Goal: Task Accomplishment & Management: Manage account settings

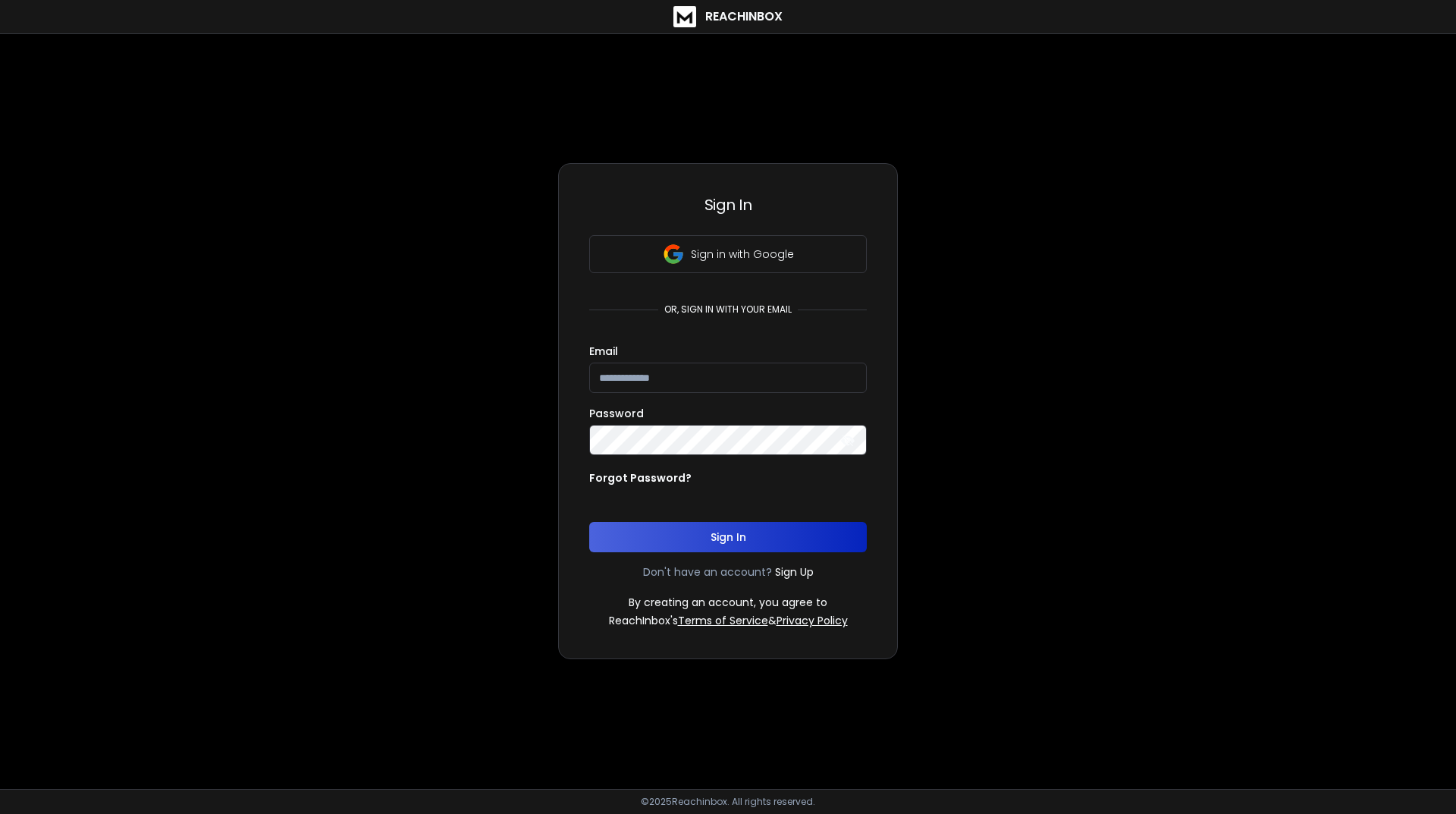
click at [665, 386] on input "email" at bounding box center [728, 377] width 278 height 30
paste input "**********"
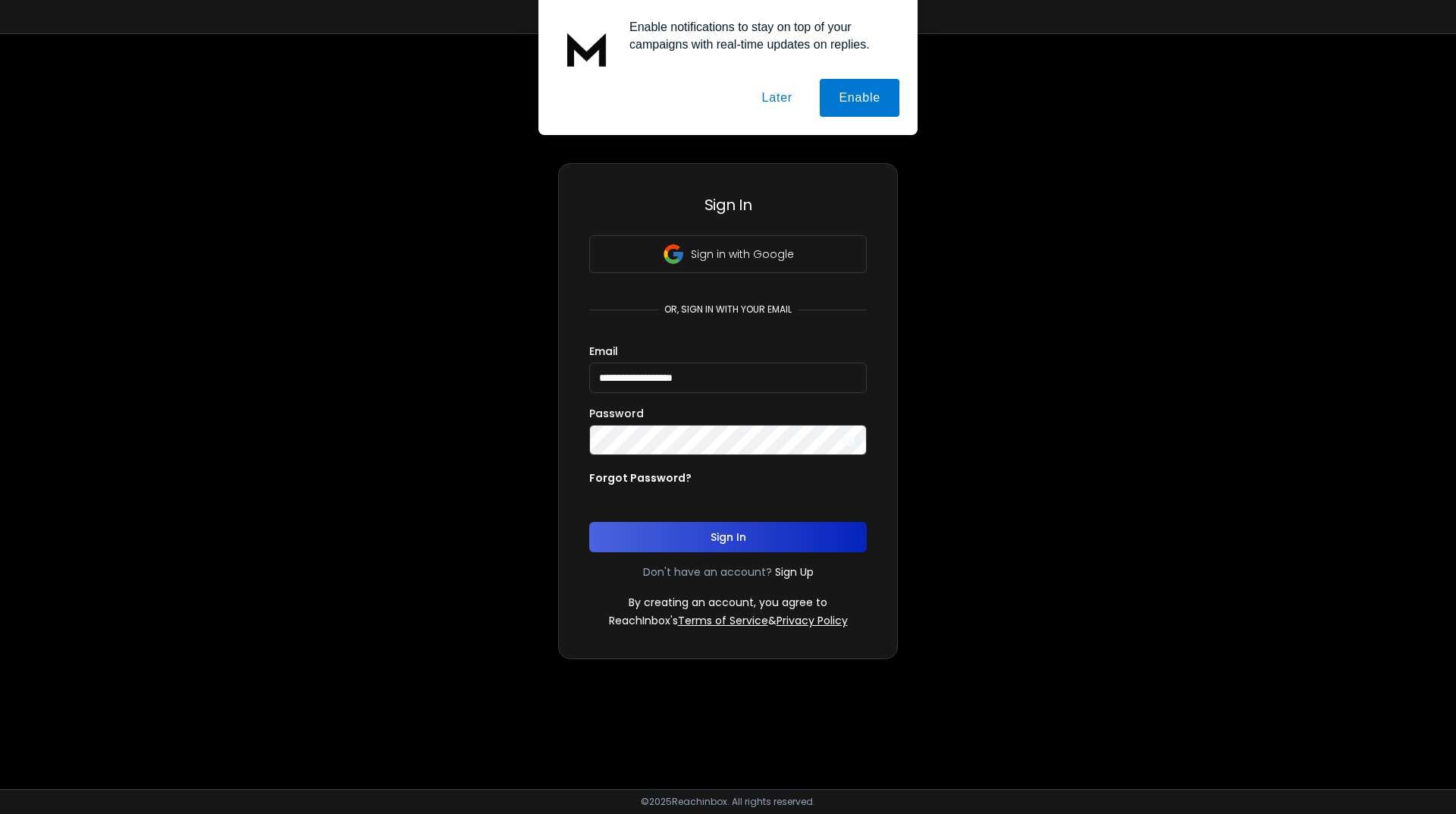
type input "**********"
click at [719, 529] on button "Sign In" at bounding box center [728, 536] width 278 height 30
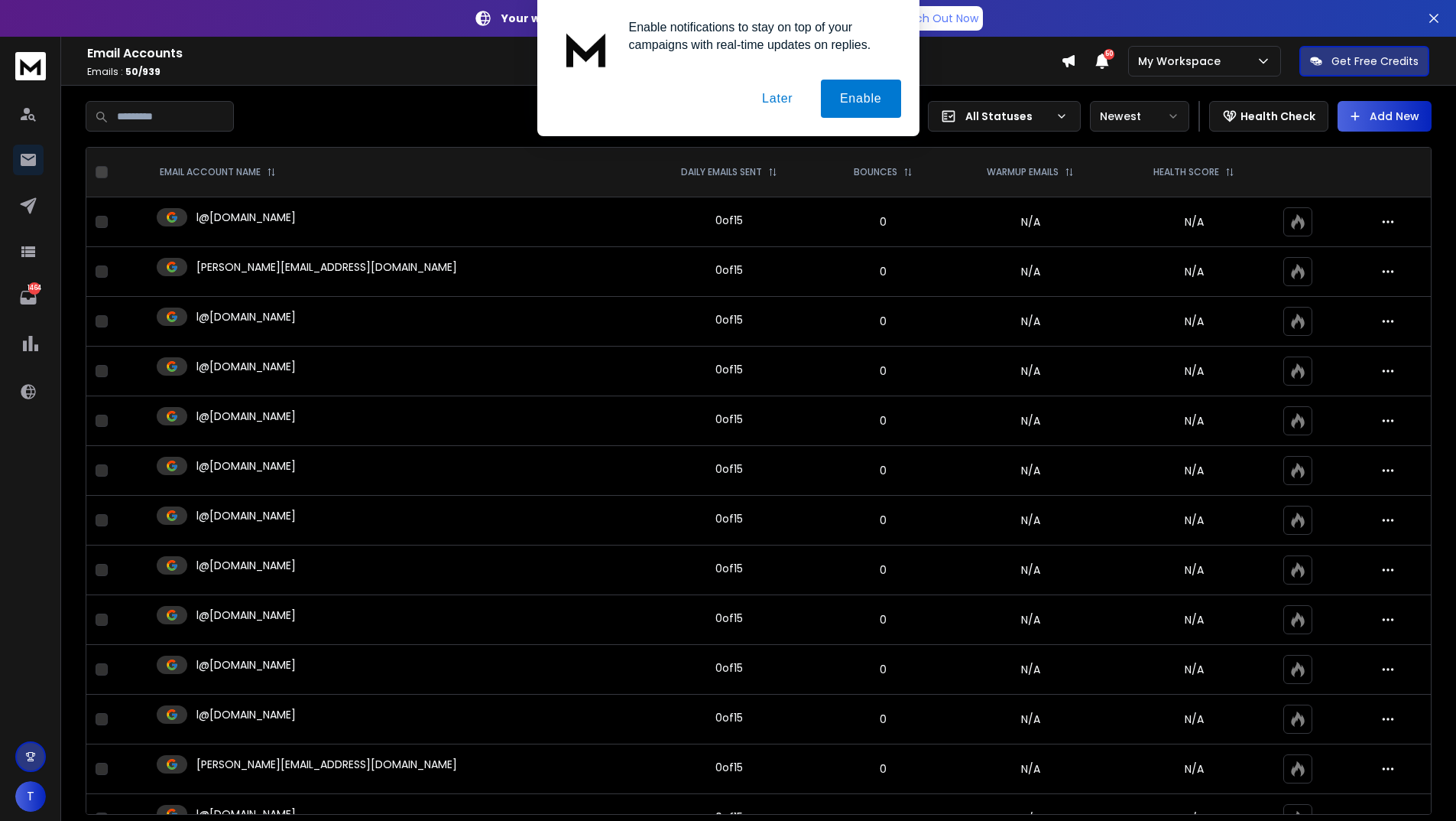
click at [775, 102] on button "Later" at bounding box center [778, 99] width 68 height 39
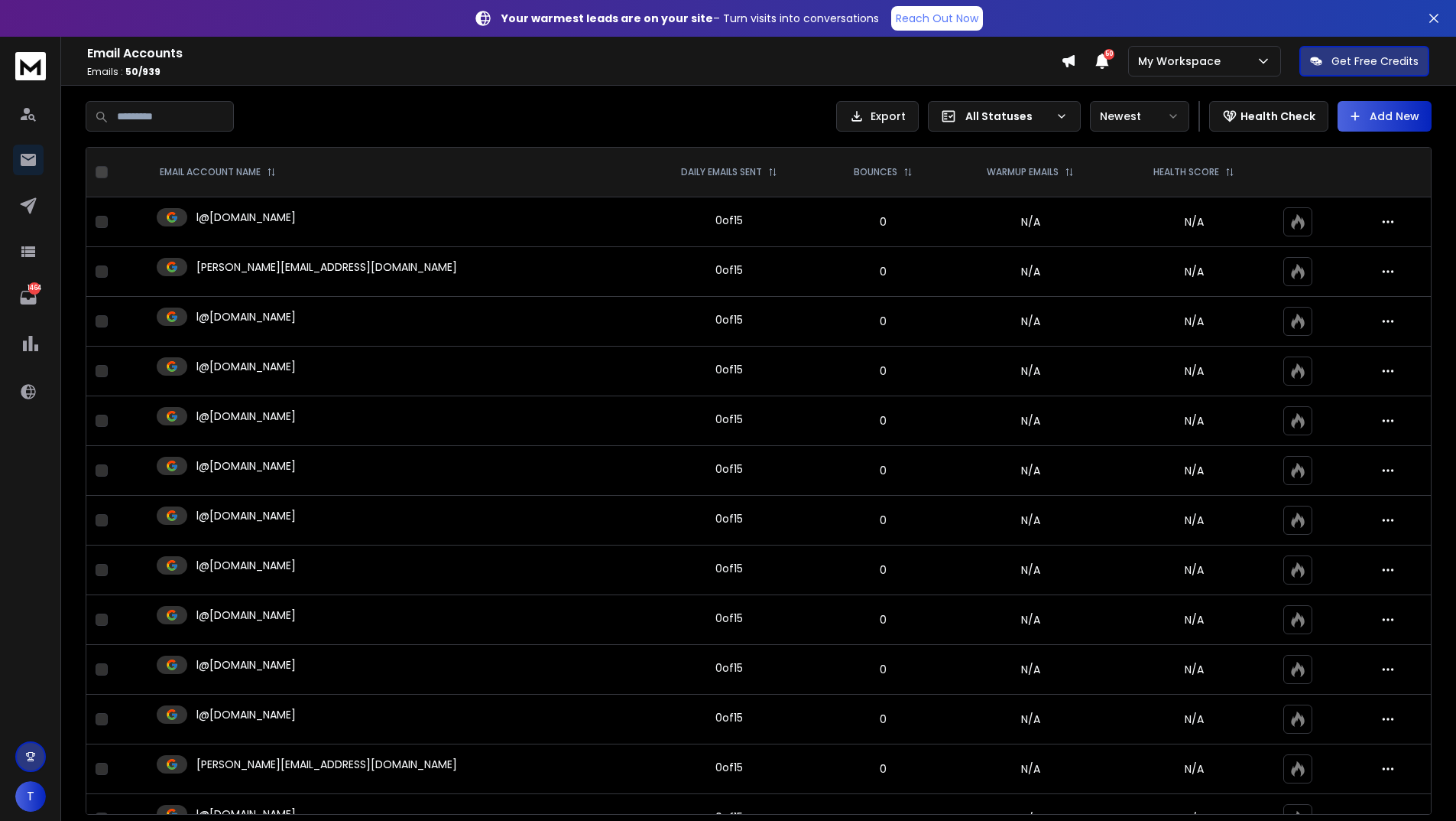
click at [1350, 112] on button "Add New" at bounding box center [1384, 116] width 94 height 31
click at [1171, 819] on div "Export All Statuses Newest Health Check Add New EMAIL ACCOUNT NAME DAILY EMAILS…" at bounding box center [759, 458] width 1395 height 745
click at [1191, 780] on td "N/A" at bounding box center [1194, 769] width 159 height 50
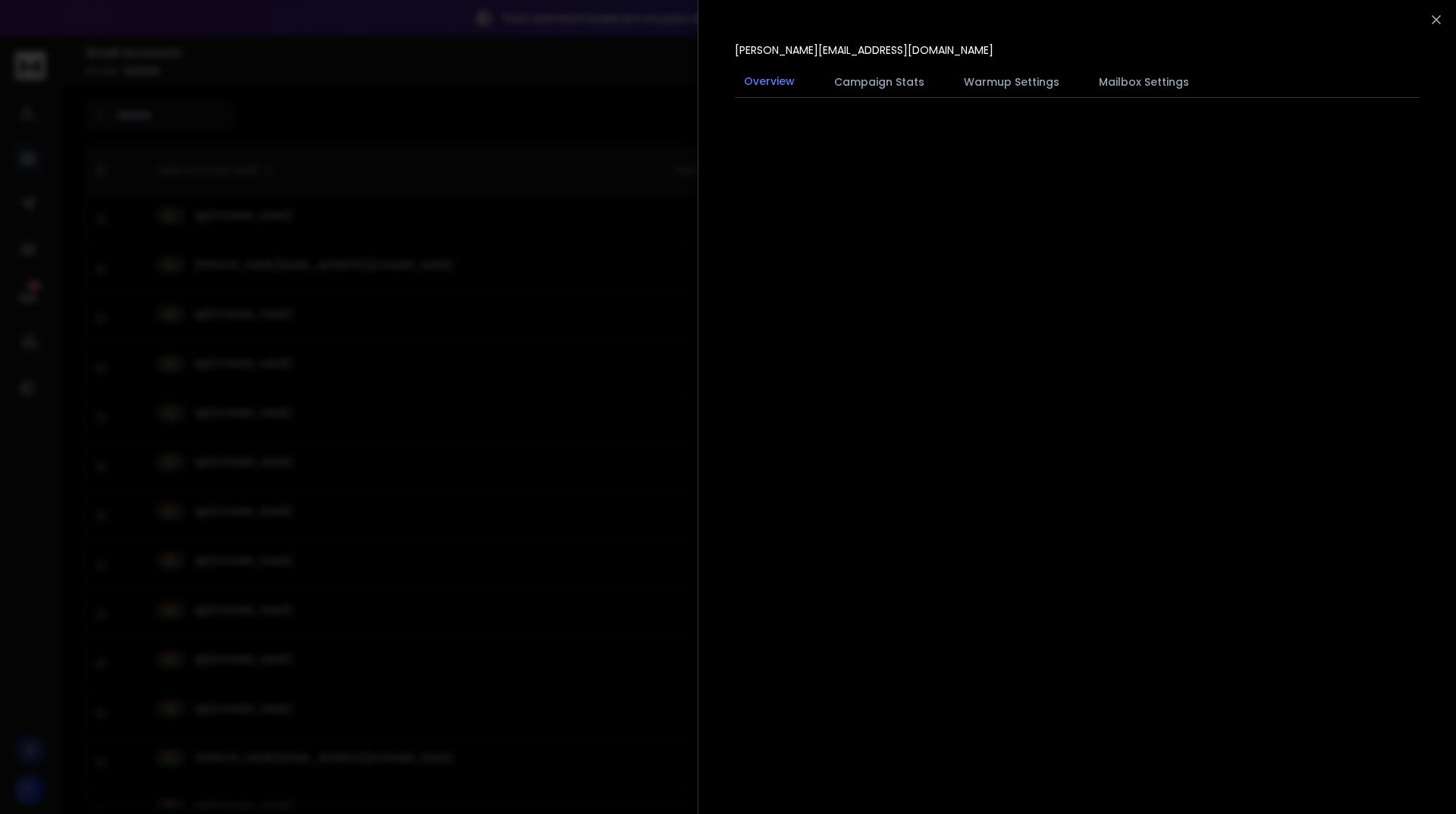
click at [354, 116] on div at bounding box center [728, 407] width 1456 height 814
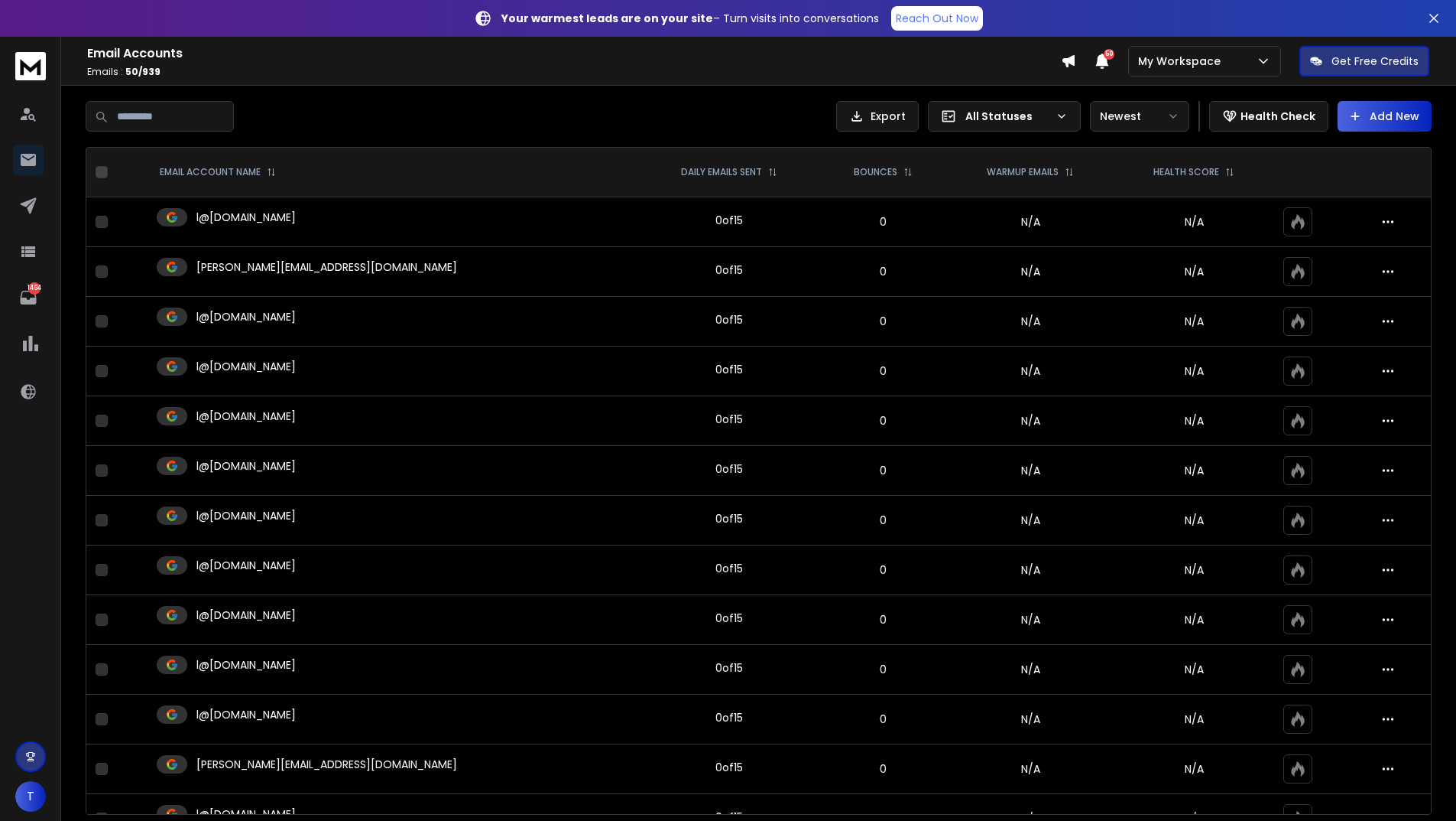
click at [1394, 115] on button "Add New" at bounding box center [1384, 116] width 94 height 31
click at [1400, 118] on button "Add New" at bounding box center [1384, 116] width 94 height 31
click at [1369, 114] on button "Add New" at bounding box center [1384, 116] width 94 height 31
click at [1370, 112] on button "Add New" at bounding box center [1384, 116] width 94 height 31
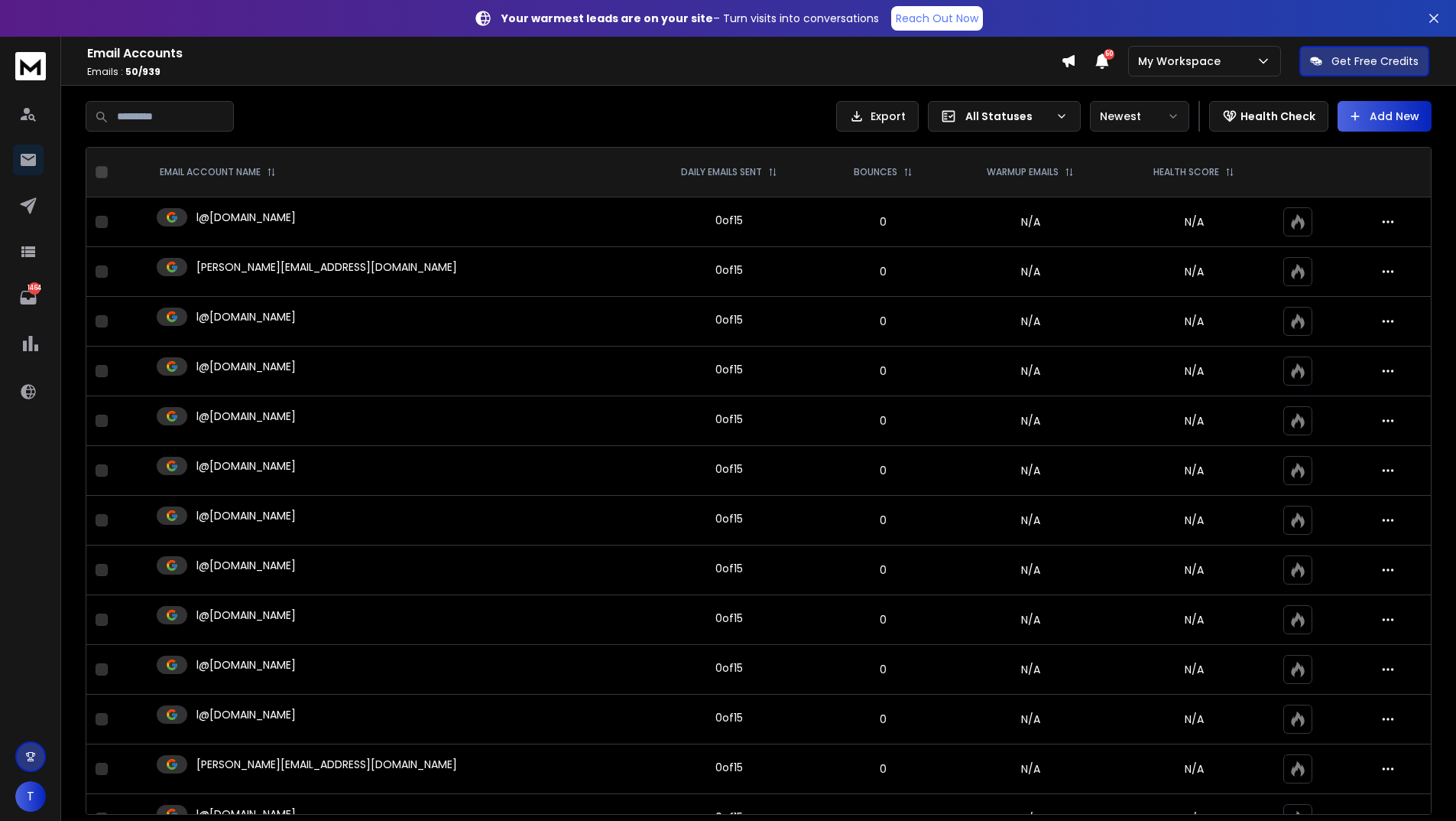
click at [1361, 121] on icon at bounding box center [1355, 116] width 11 height 11
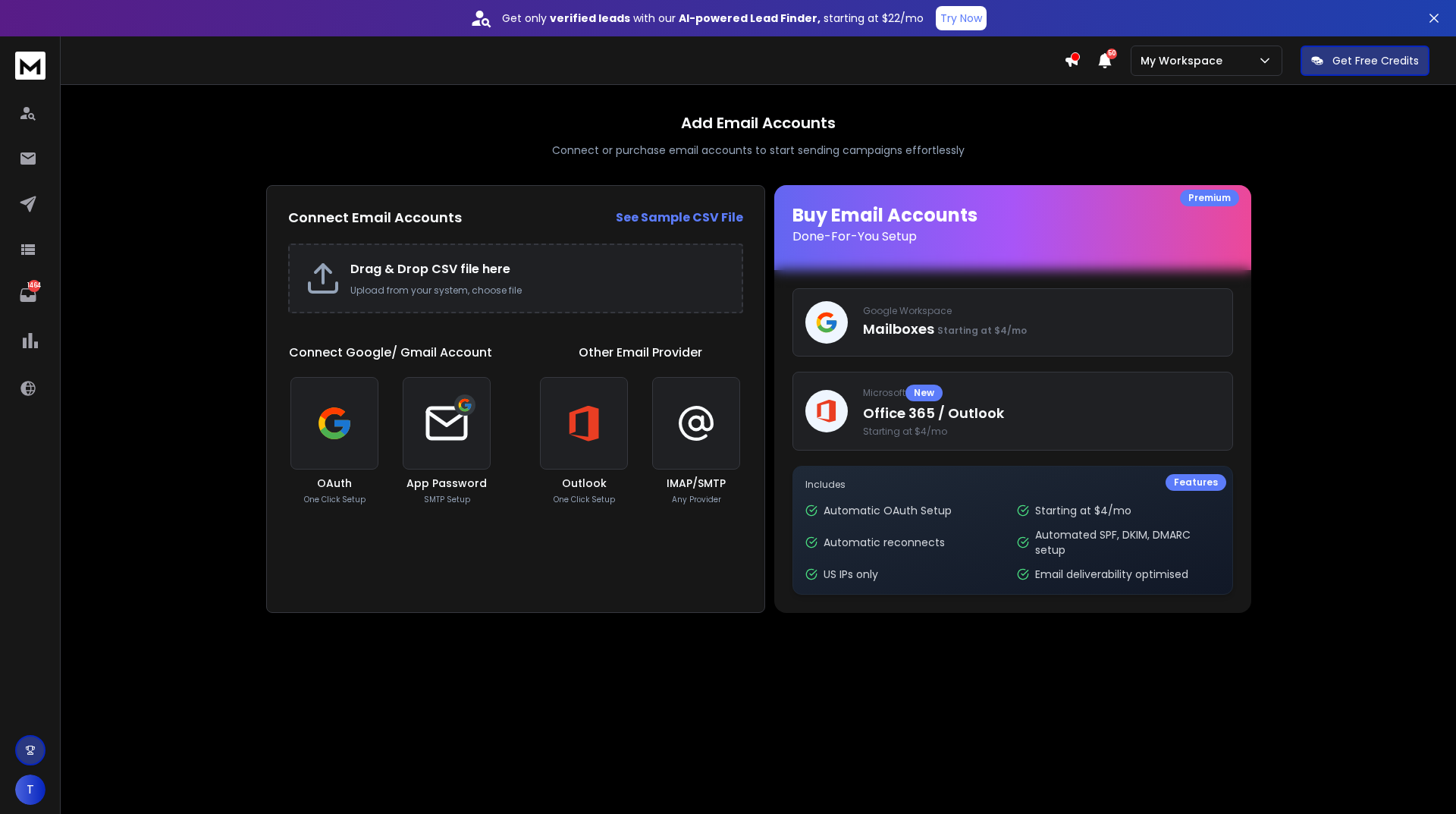
click at [364, 433] on div at bounding box center [334, 423] width 88 height 92
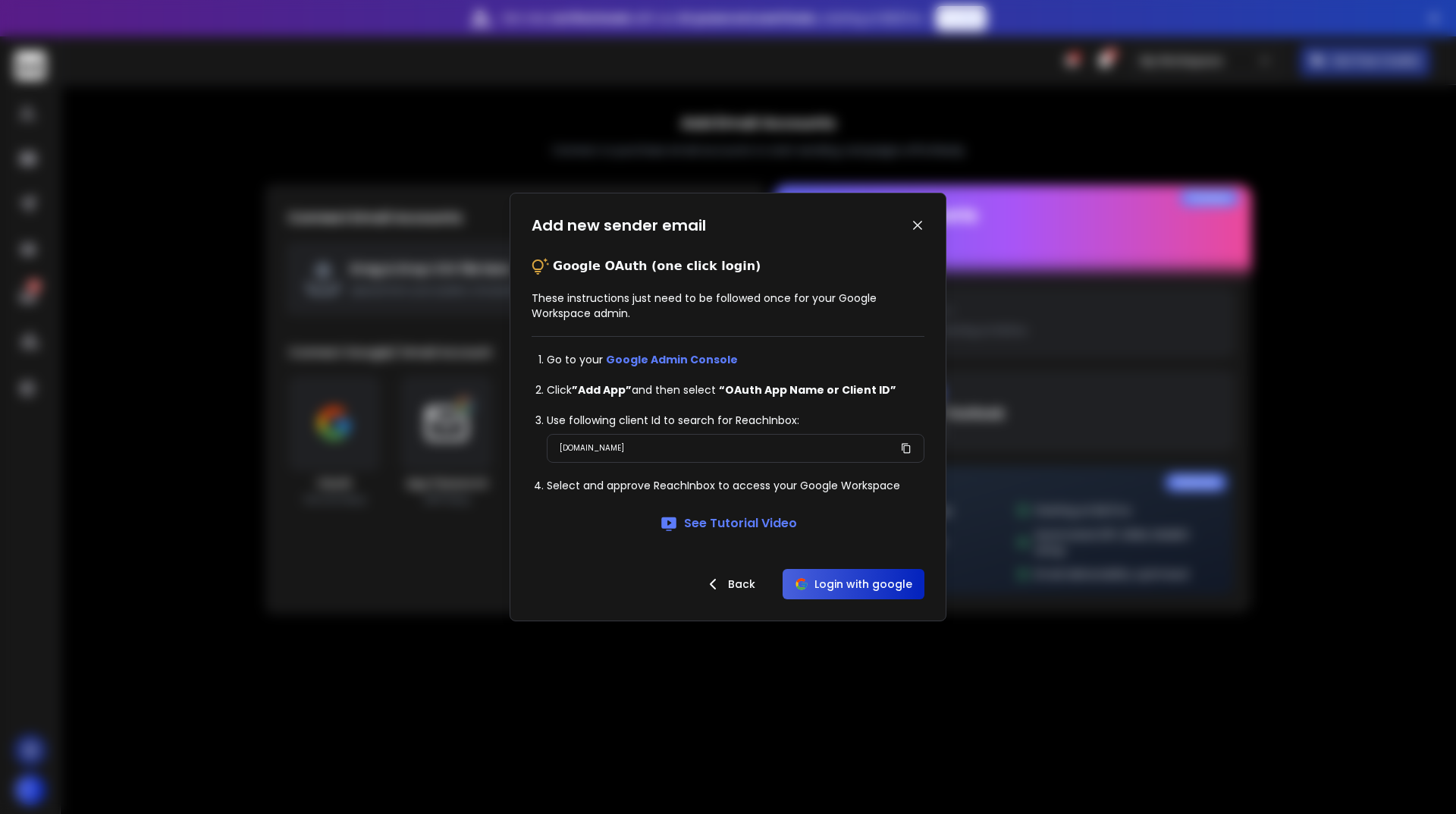
click at [862, 587] on button "Login with google" at bounding box center [853, 583] width 142 height 30
click at [862, 587] on div "Back Login with google" at bounding box center [728, 583] width 393 height 30
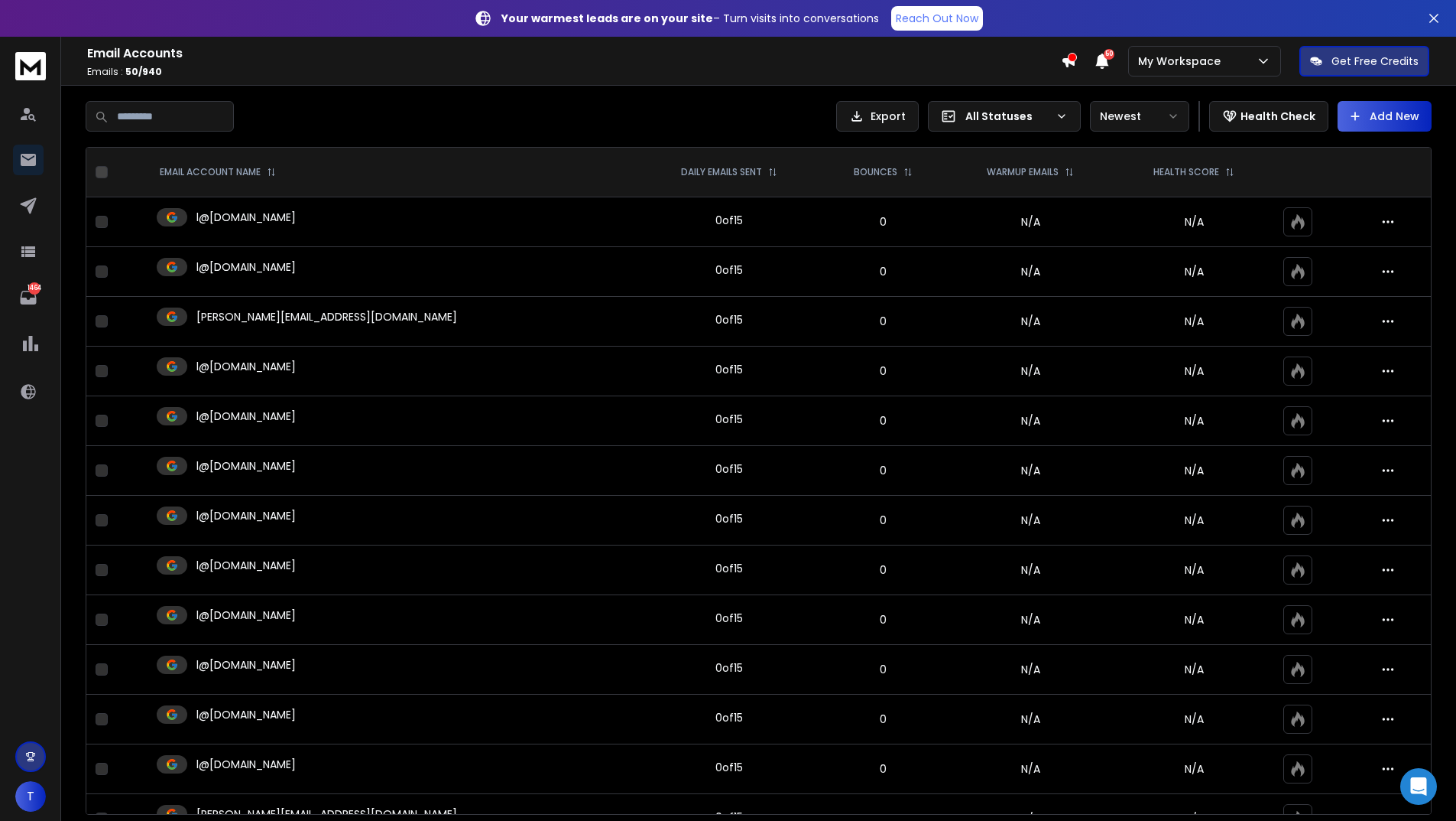
click at [1374, 116] on button "Add New" at bounding box center [1384, 116] width 94 height 31
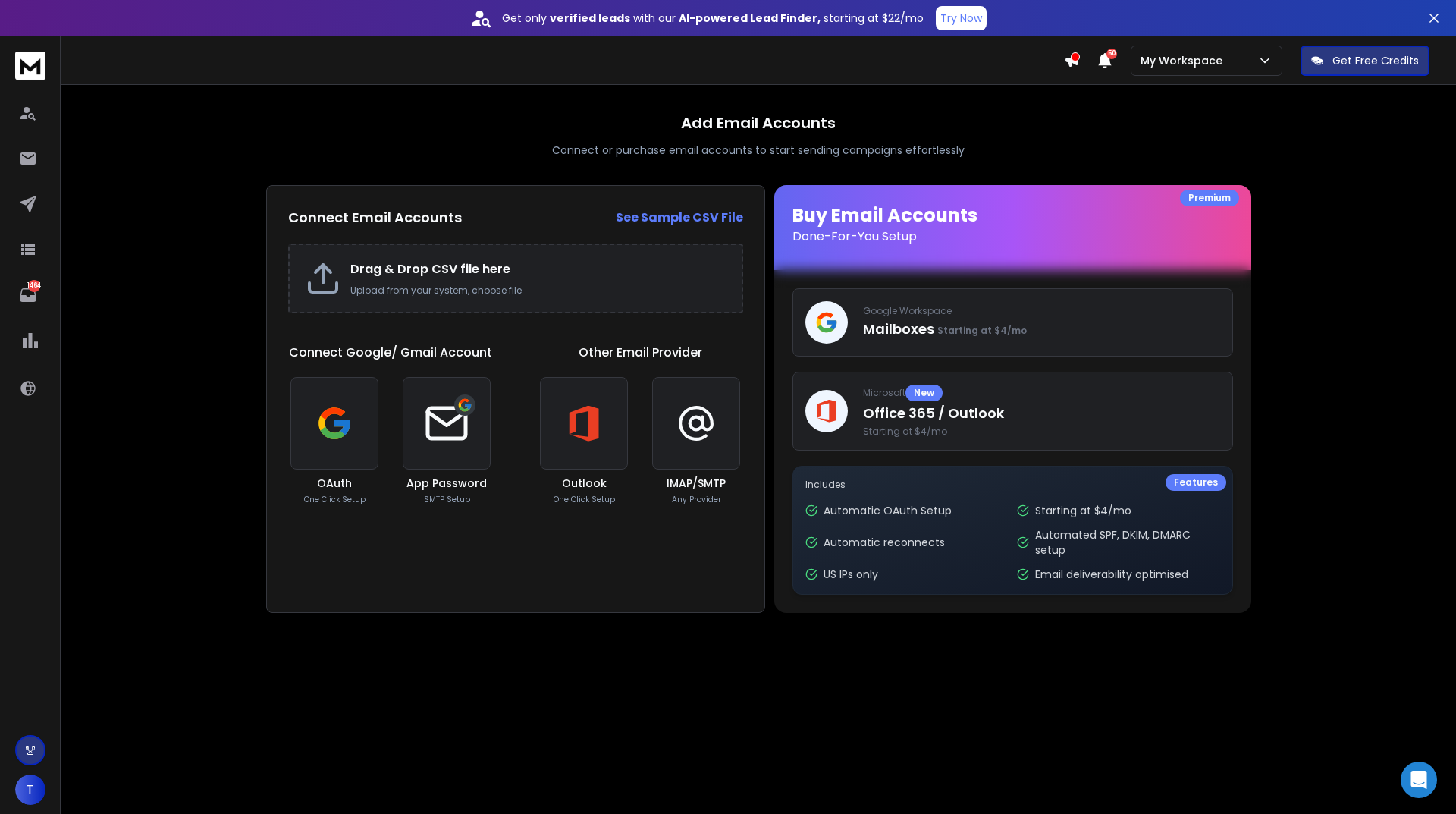
click at [353, 427] on icon at bounding box center [334, 423] width 38 height 45
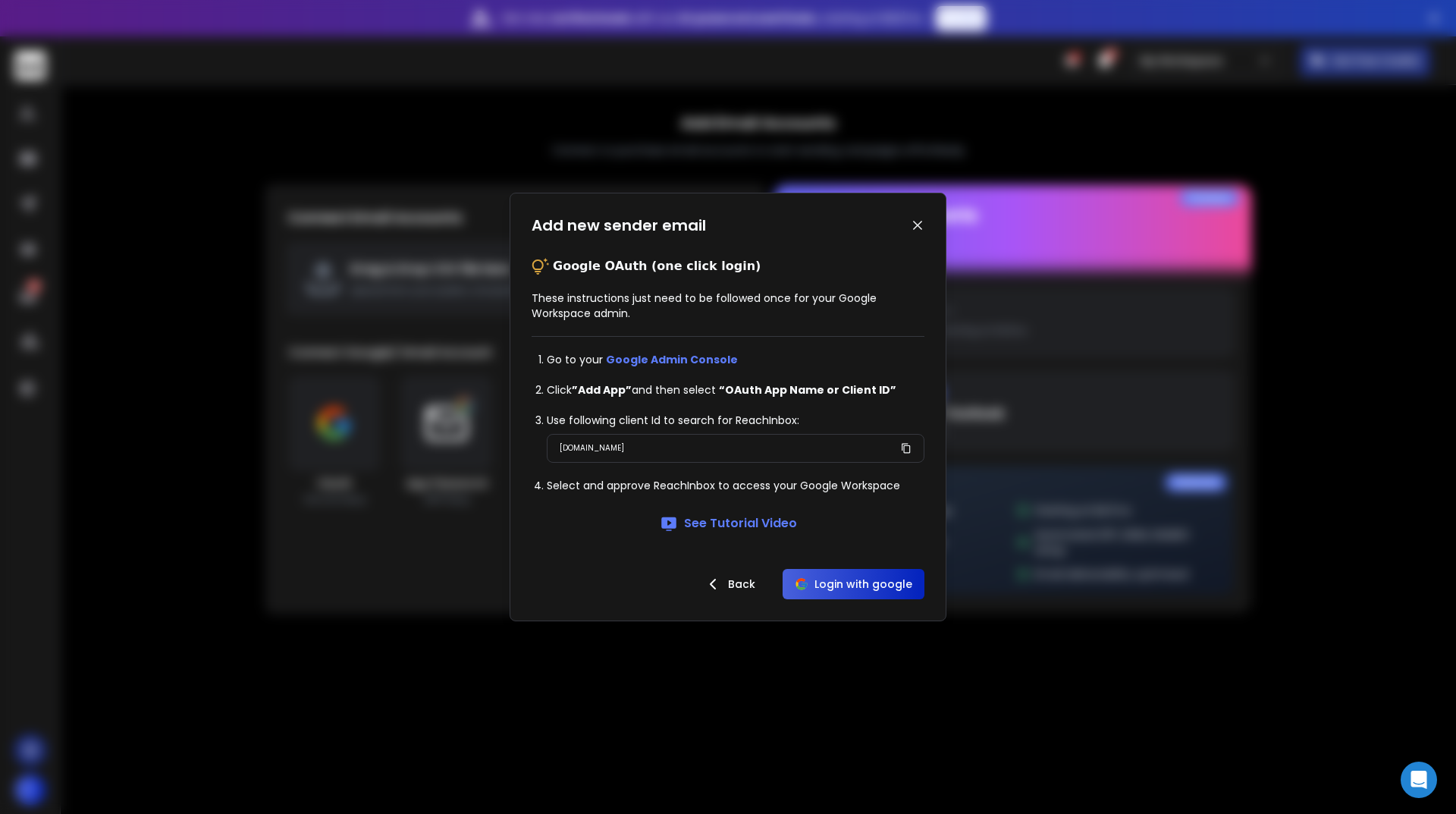
click at [813, 577] on button "Login with google" at bounding box center [853, 583] width 142 height 30
